Goal: Task Accomplishment & Management: Manage account settings

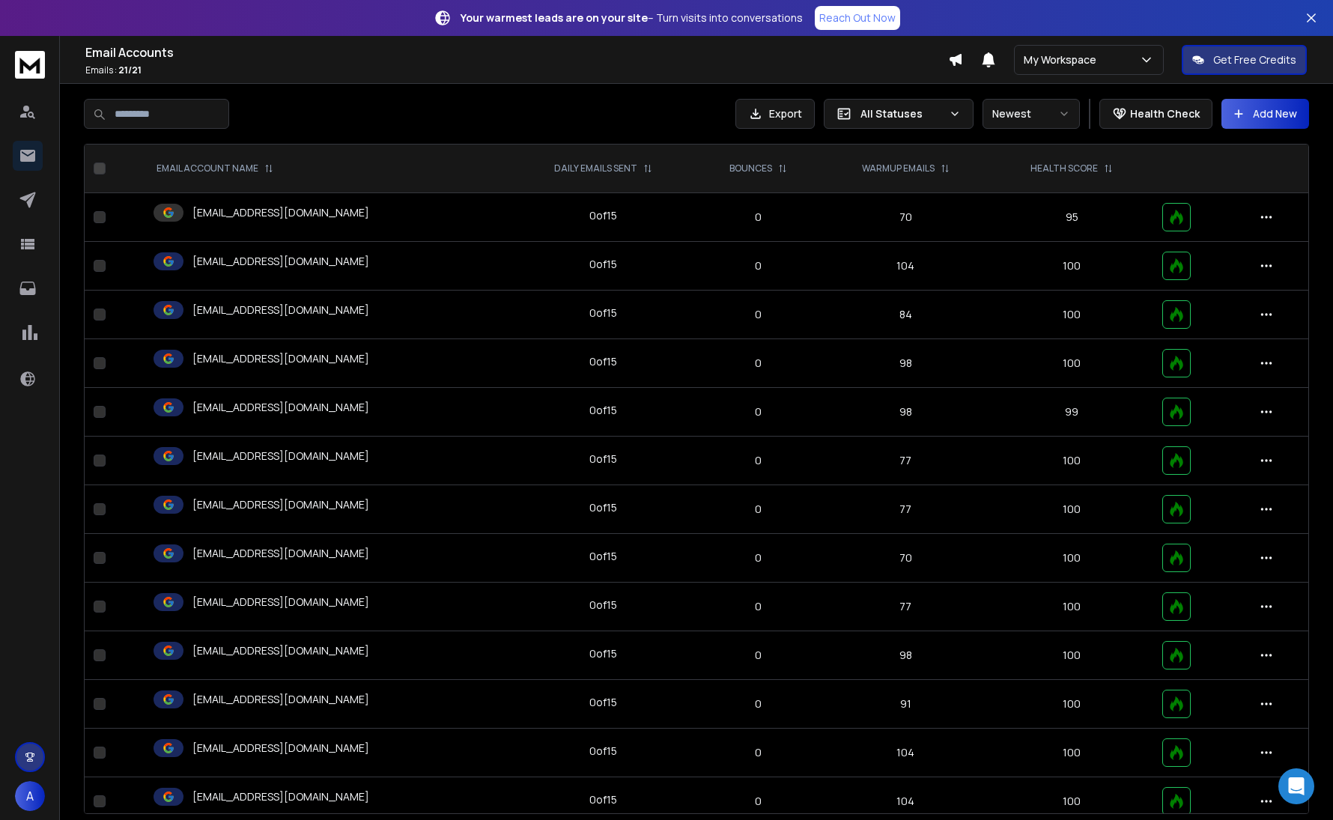
click at [361, 222] on td "[EMAIL_ADDRESS][DOMAIN_NAME]" at bounding box center [327, 217] width 365 height 49
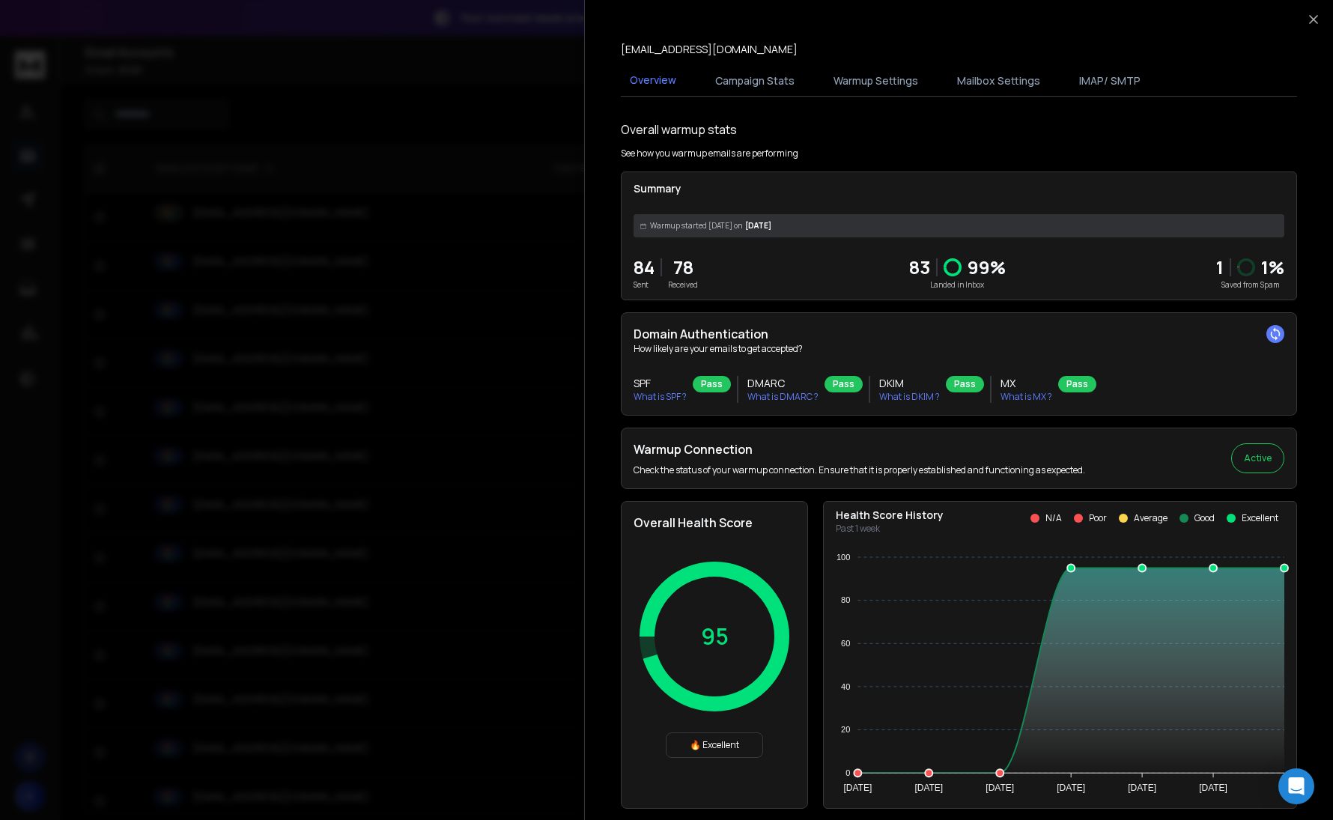
click at [481, 396] on div at bounding box center [666, 410] width 1333 height 820
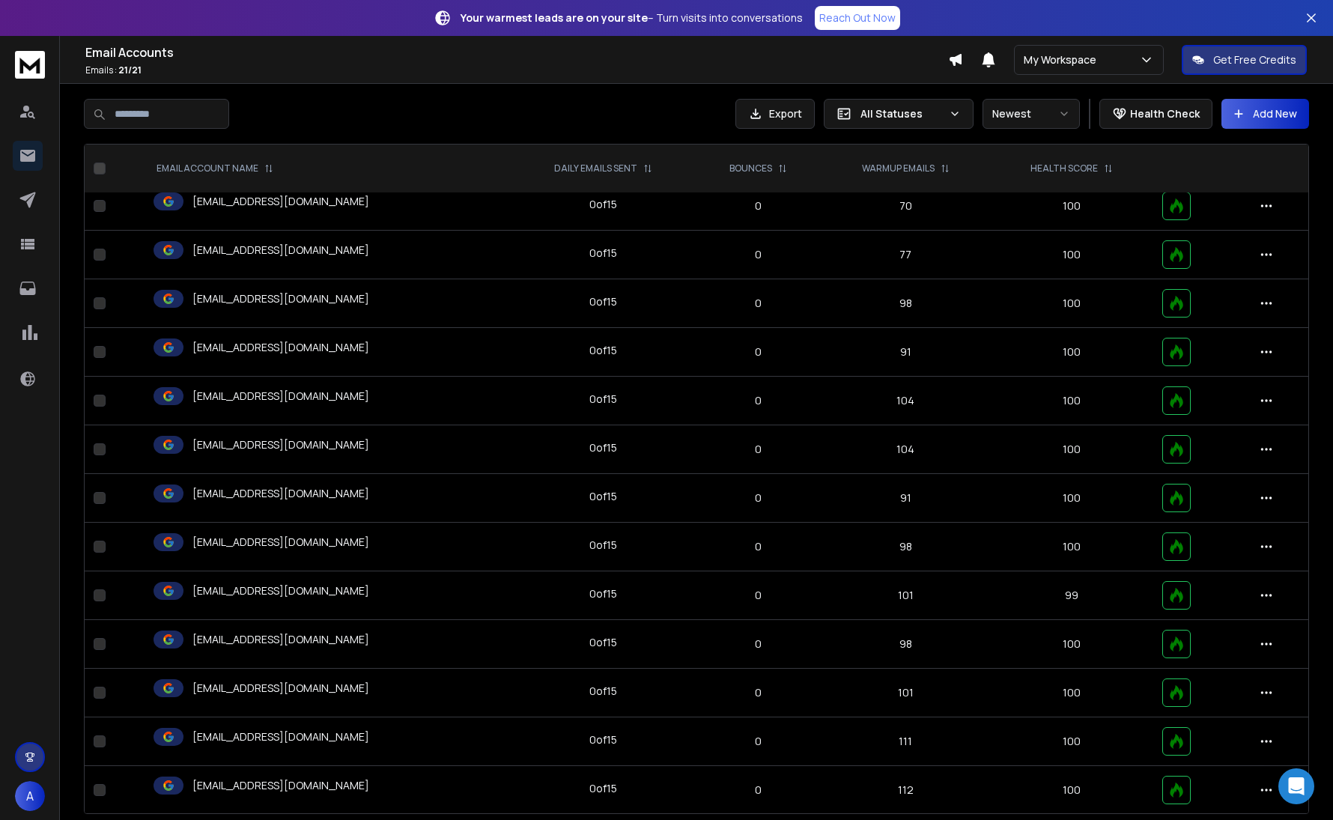
scroll to position [413, 0]
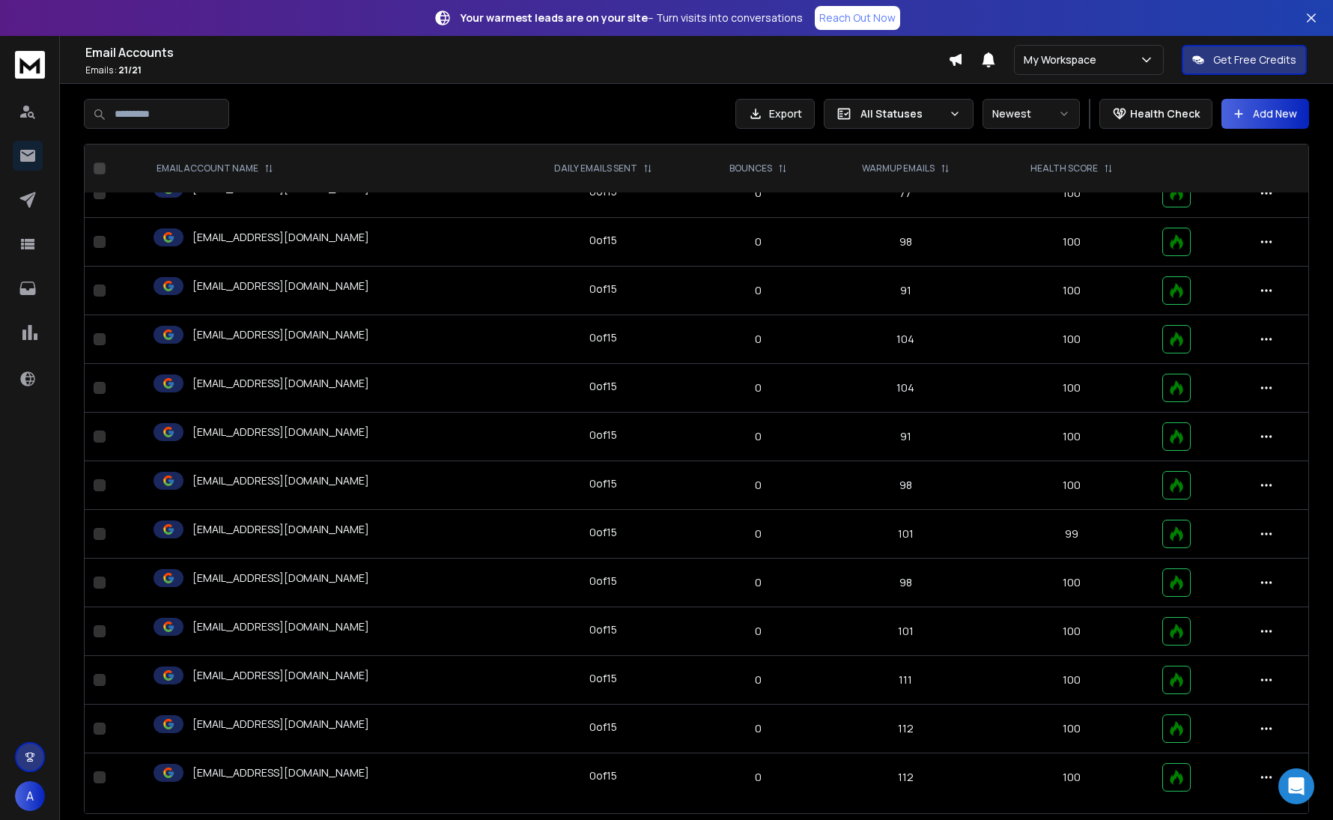
click at [477, 546] on td "[EMAIL_ADDRESS][DOMAIN_NAME]" at bounding box center [327, 534] width 365 height 49
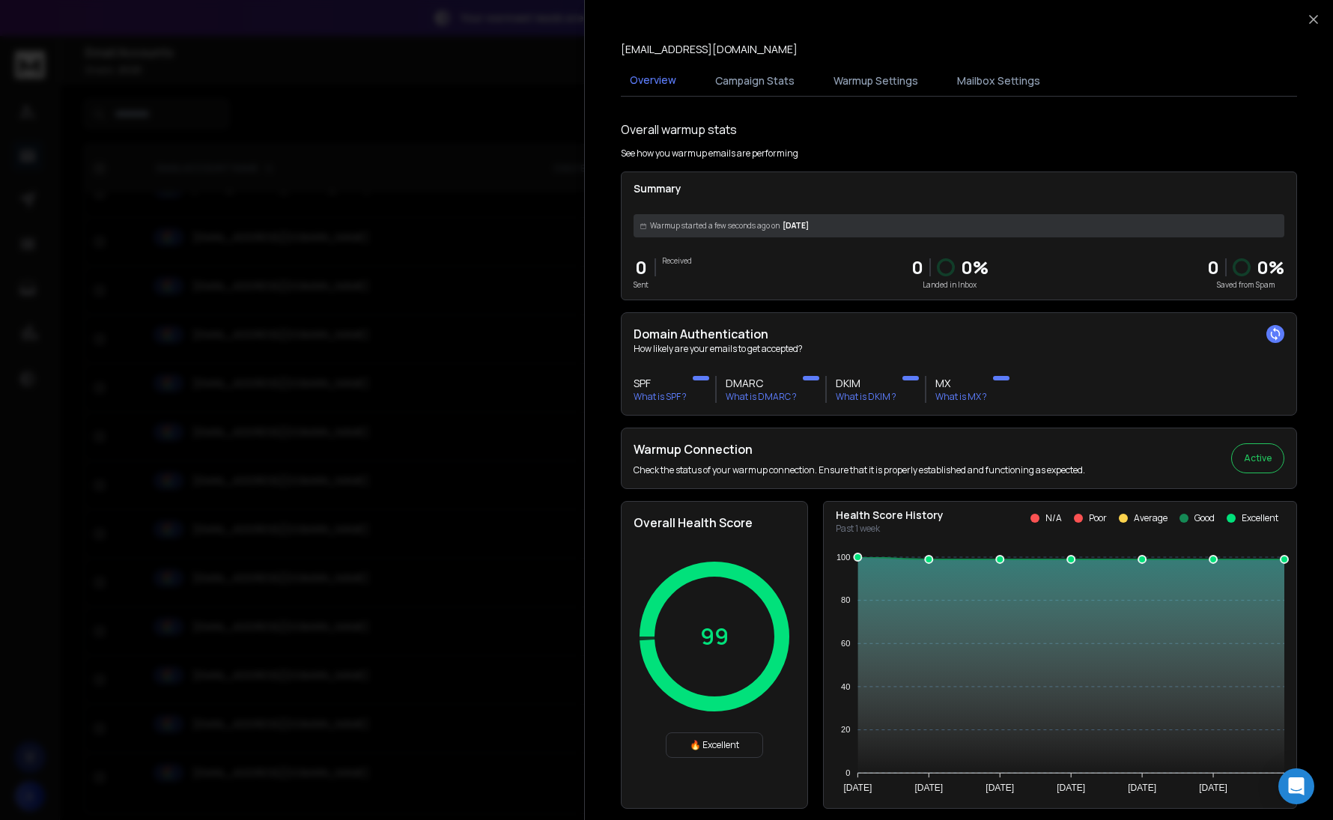
click at [470, 522] on div at bounding box center [666, 410] width 1333 height 820
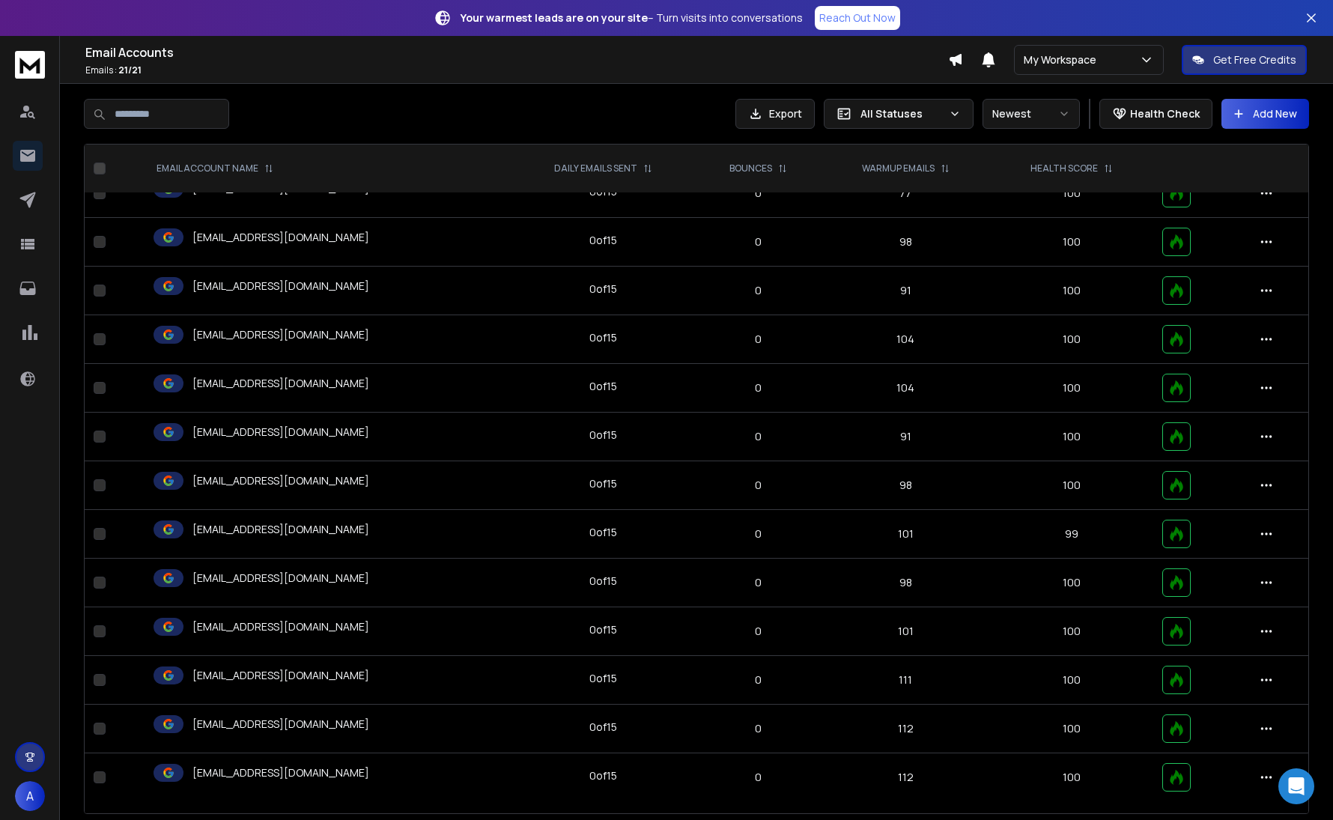
click at [449, 784] on td "[EMAIL_ADDRESS][DOMAIN_NAME]" at bounding box center [327, 777] width 365 height 49
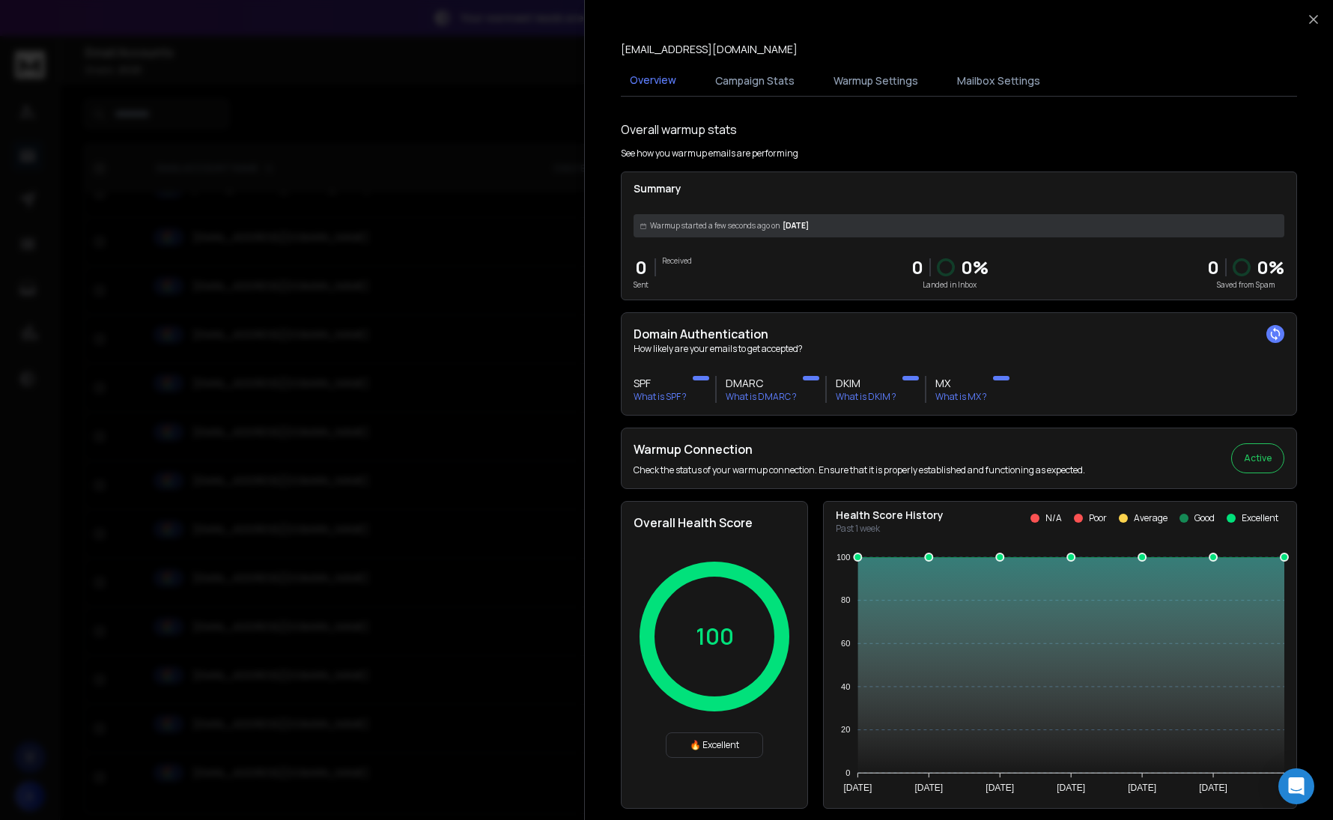
click at [468, 621] on div at bounding box center [666, 410] width 1333 height 820
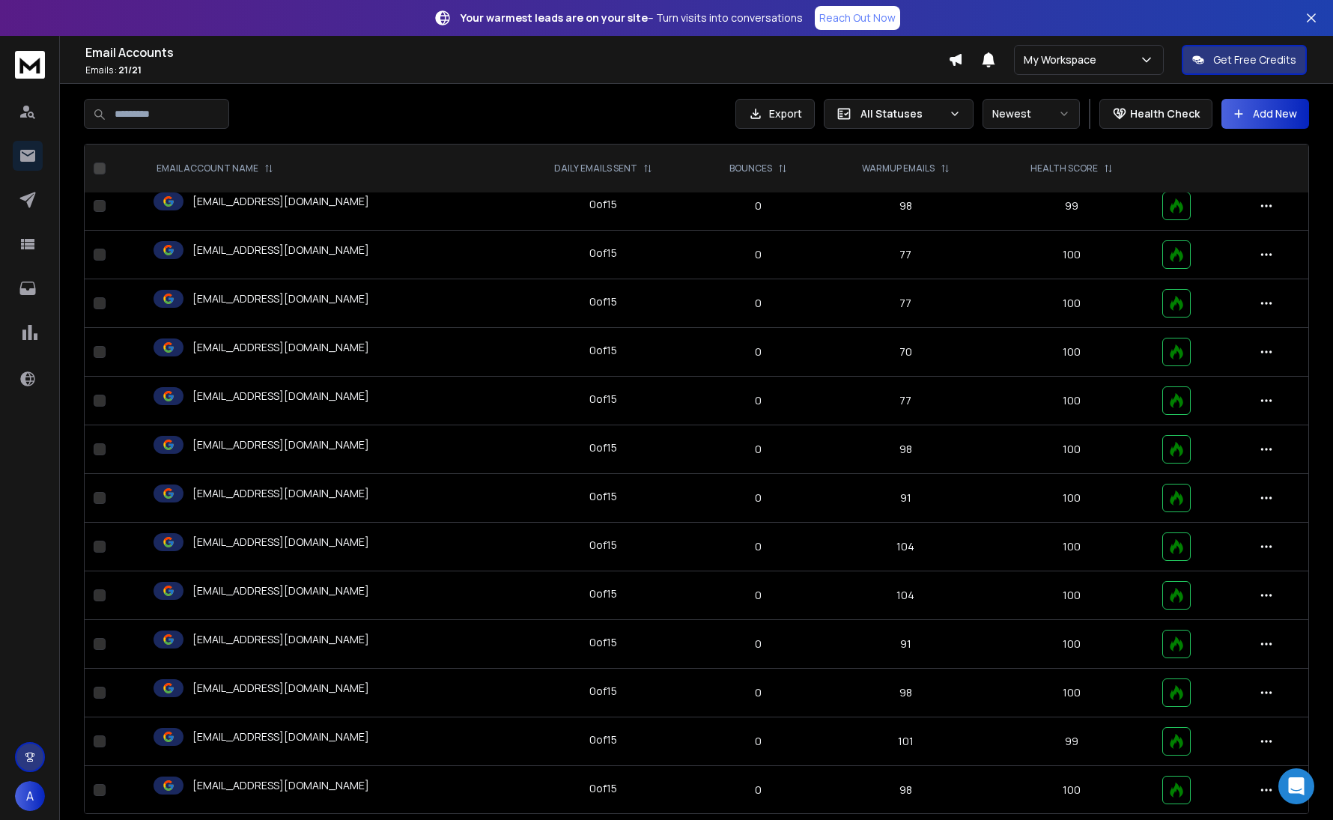
scroll to position [0, 0]
